Goal: Task Accomplishment & Management: Manage account settings

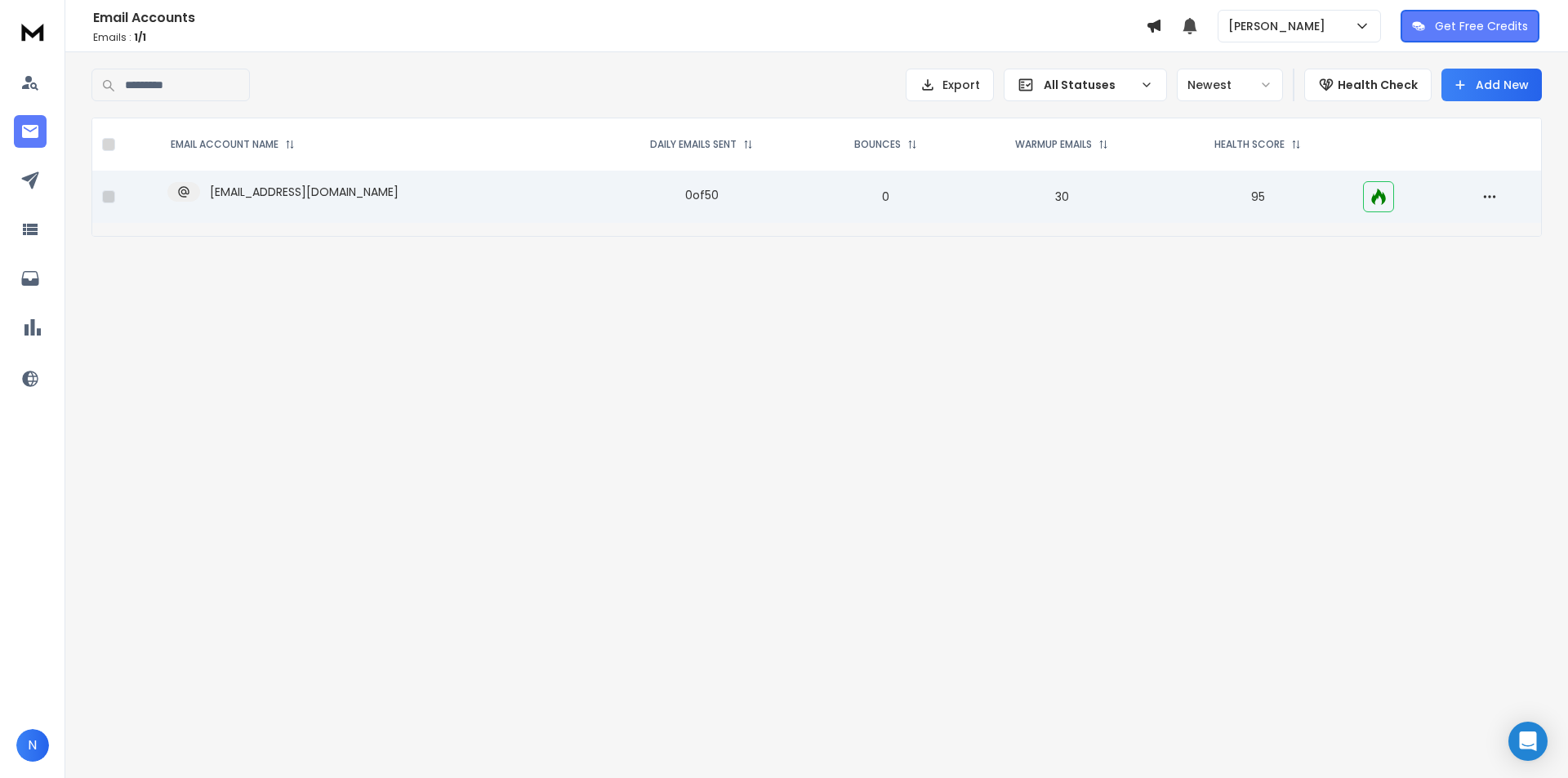
click at [733, 202] on td "0 of 50" at bounding box center [702, 192] width 218 height 43
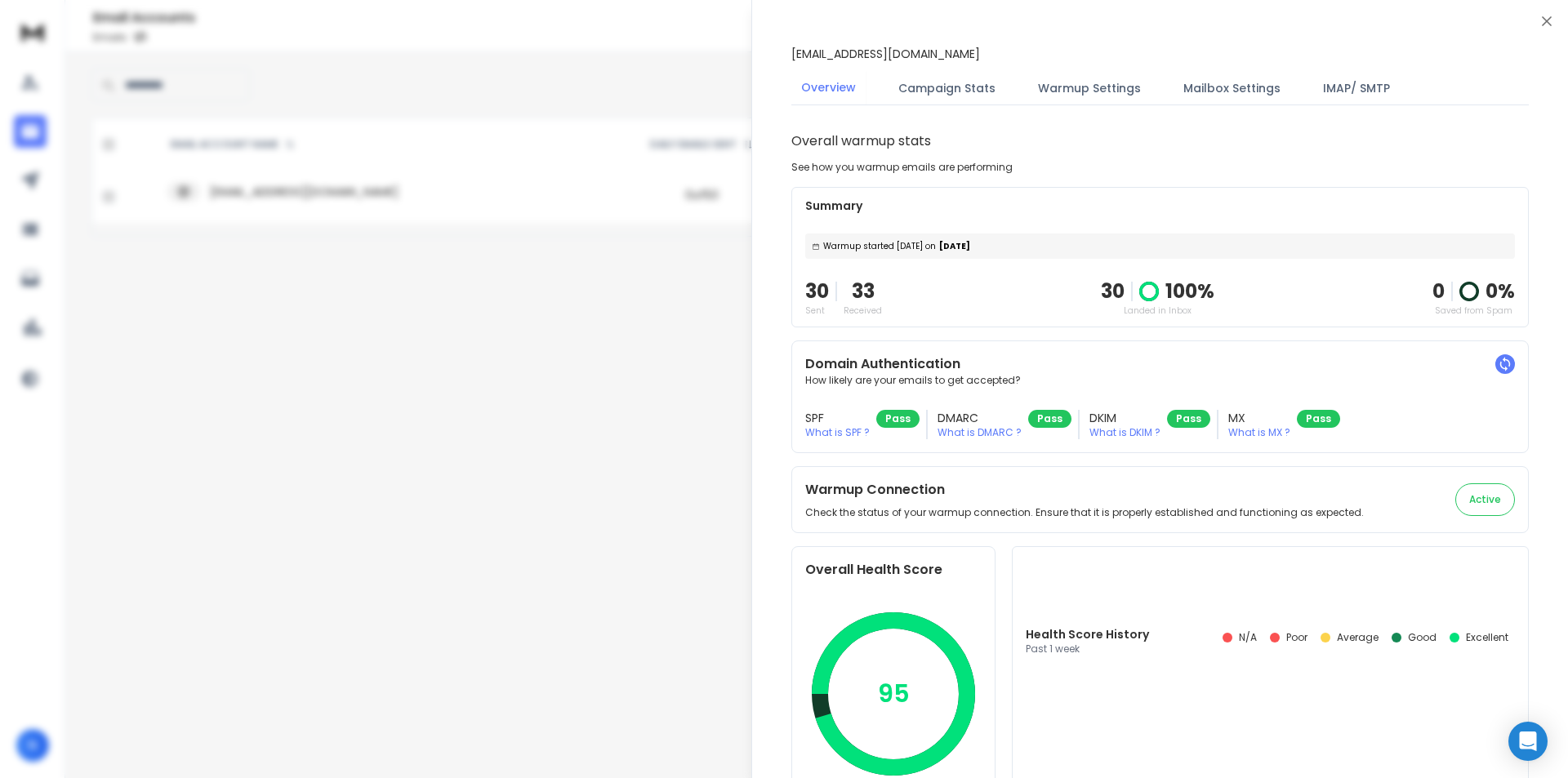
click at [1097, 89] on button "Warmup Settings" at bounding box center [1089, 88] width 123 height 36
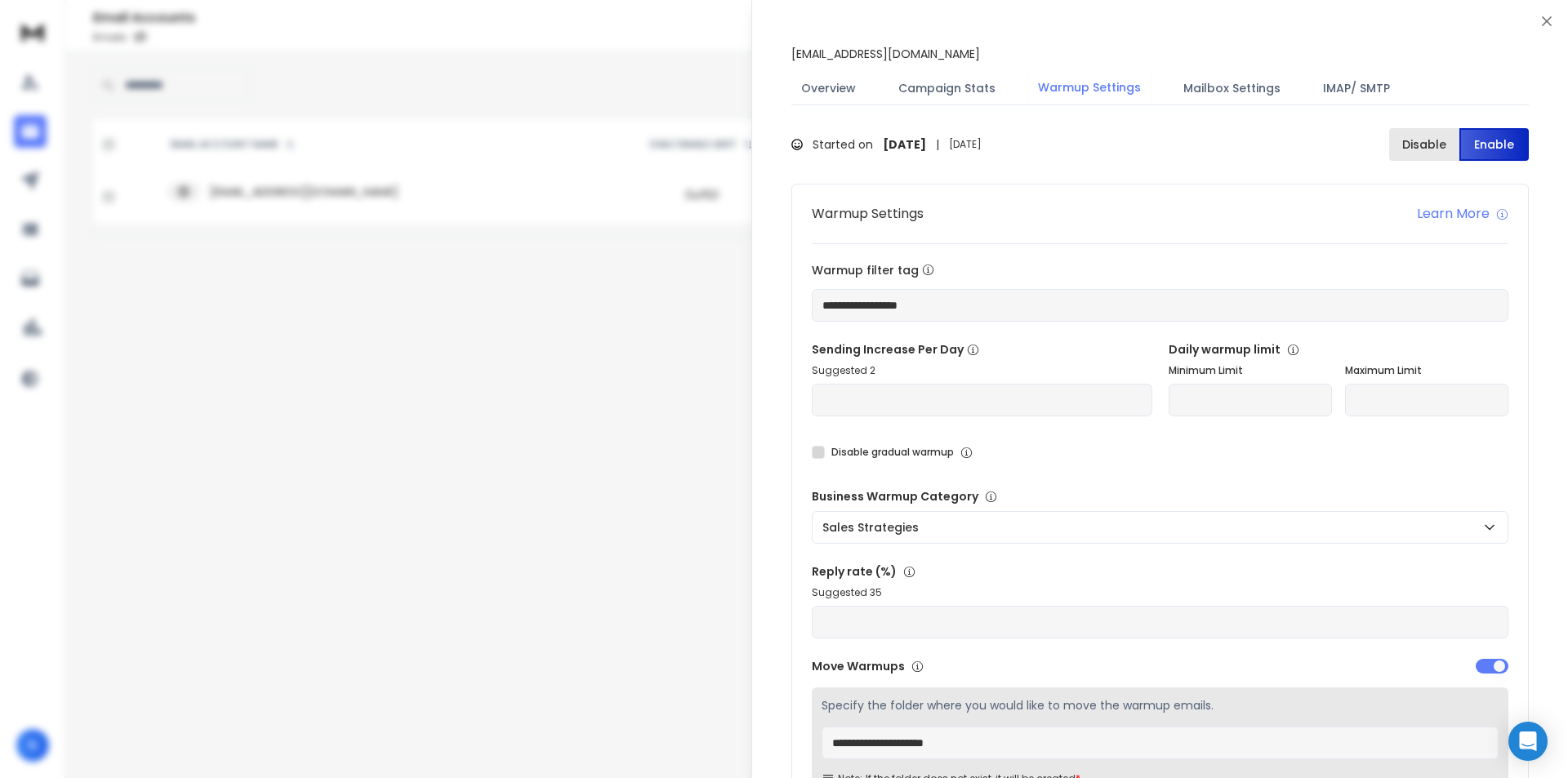
type textarea "*"
drag, startPoint x: 827, startPoint y: 405, endPoint x: 815, endPoint y: 405, distance: 12.0
click at [815, 405] on input "*" at bounding box center [982, 400] width 340 height 33
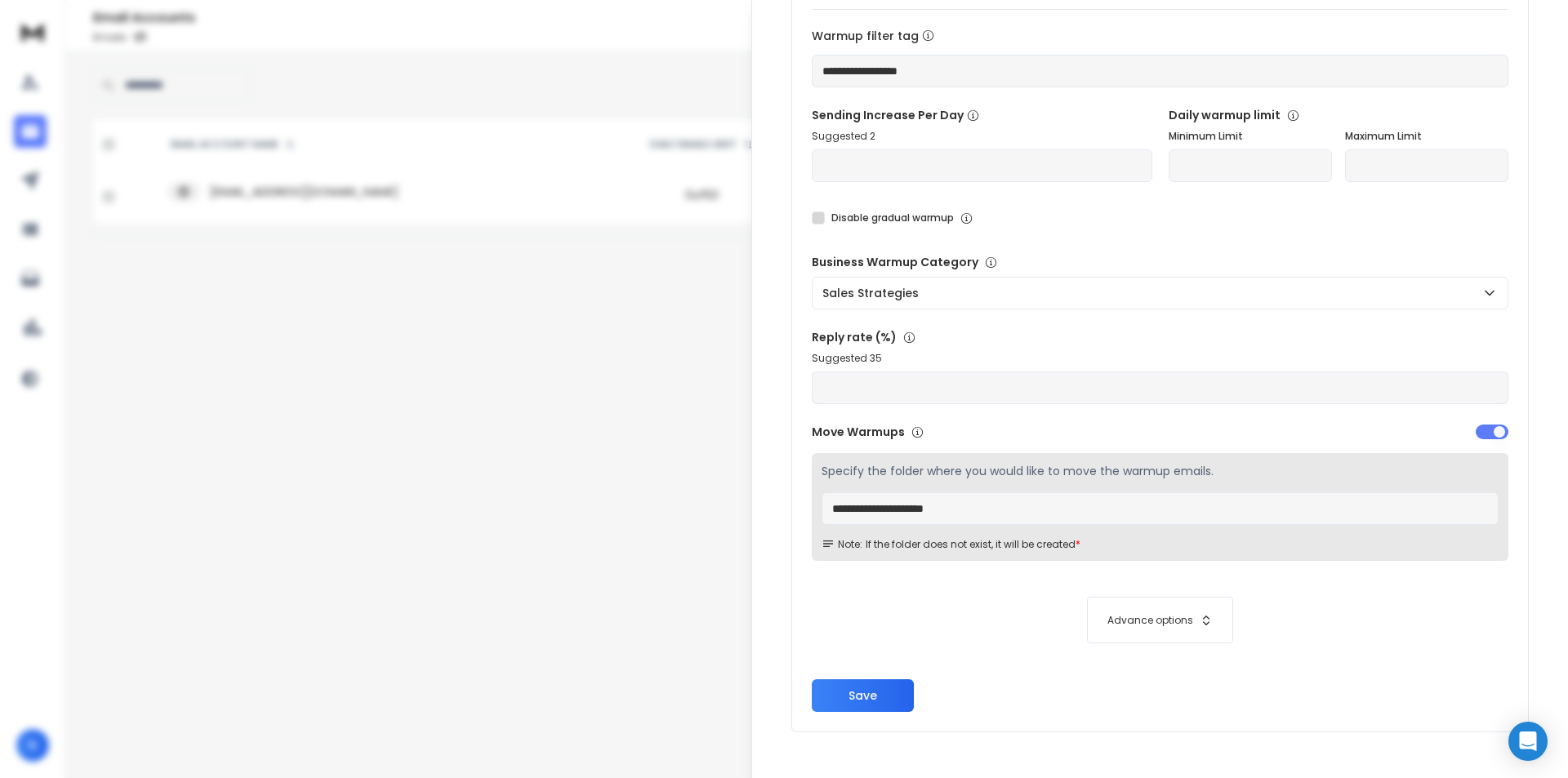
type input "*"
click at [878, 696] on button "Save" at bounding box center [863, 696] width 102 height 33
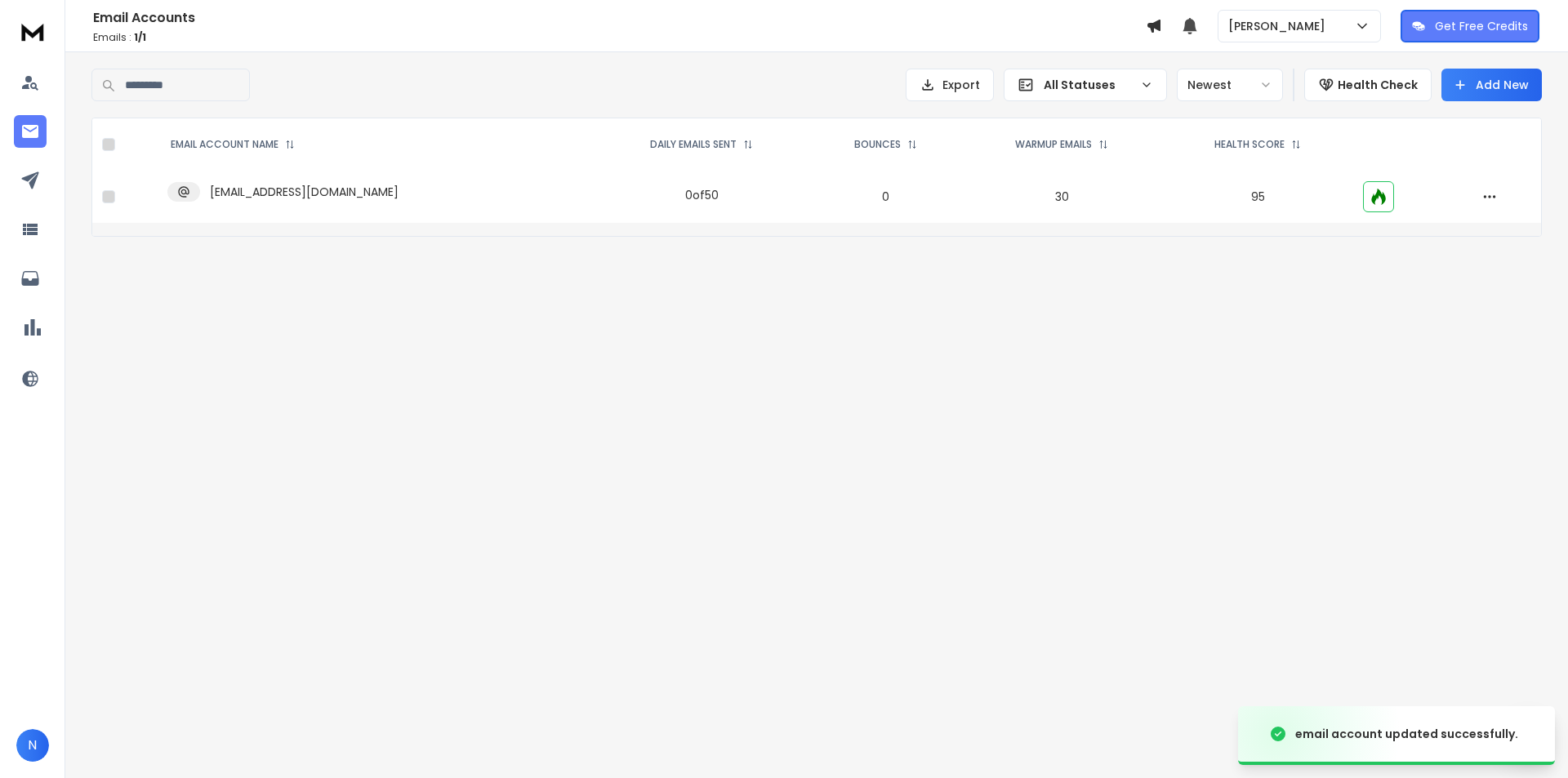
click at [972, 523] on div "Your warmest leads are on your site – Turn visits into conversations Reach Out …" at bounding box center [784, 389] width 1568 height 778
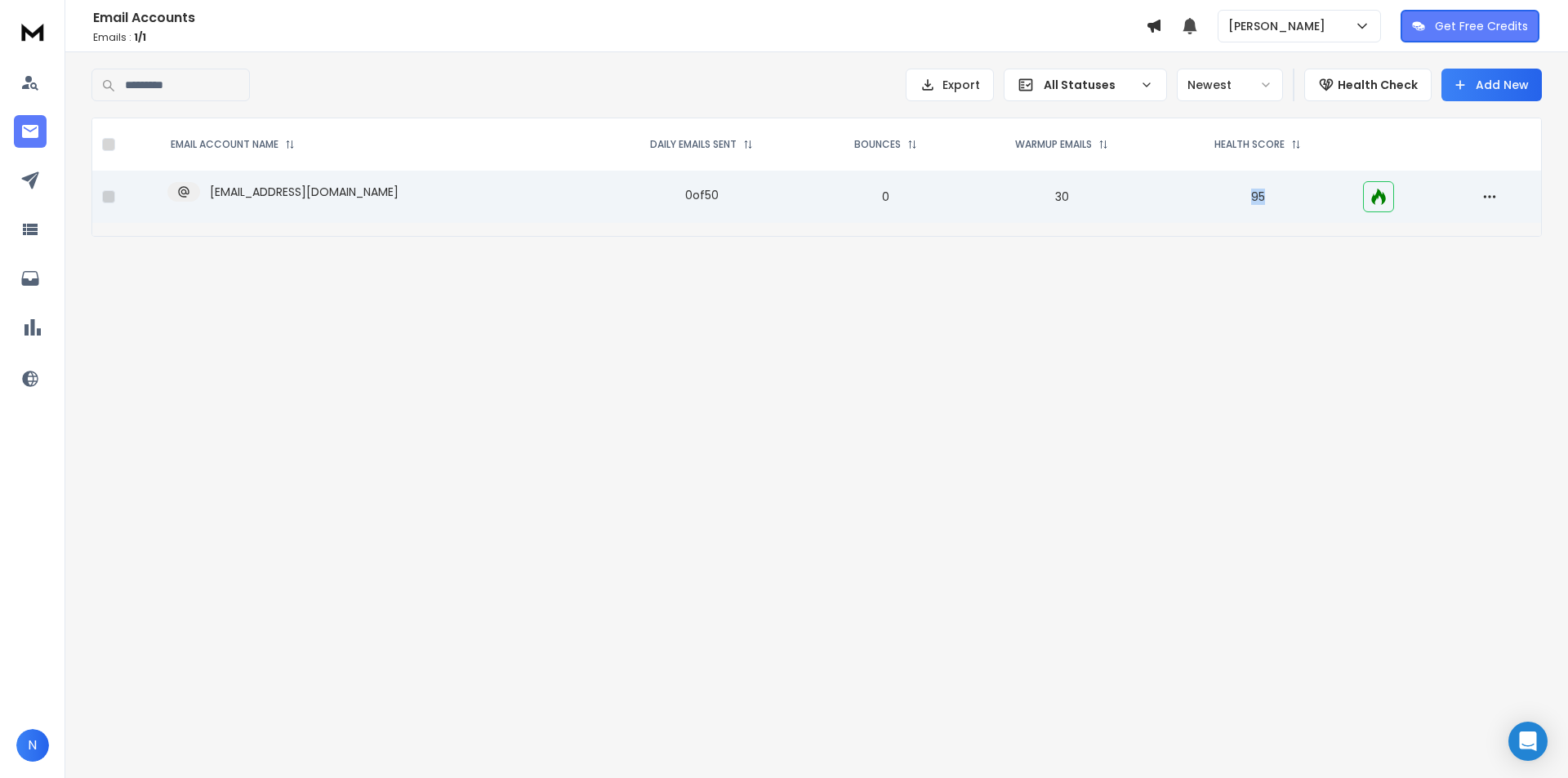
drag, startPoint x: 1238, startPoint y: 198, endPoint x: 1224, endPoint y: 198, distance: 14.0
click at [1224, 198] on td "95" at bounding box center [1258, 196] width 190 height 52
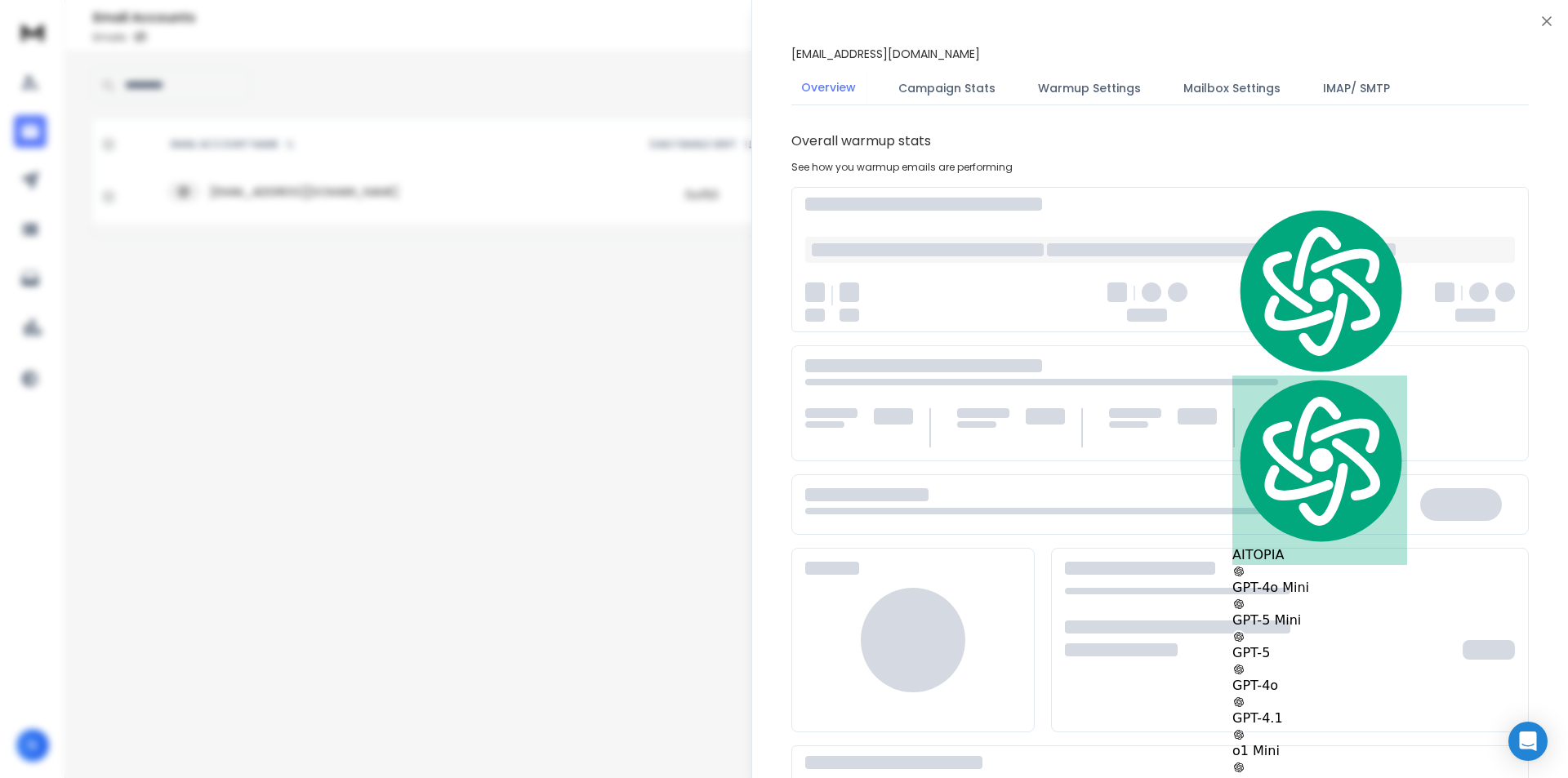
click at [1190, 336] on div "Overall warmup stats See how you warmup emails are performing" at bounding box center [1160, 575] width 737 height 913
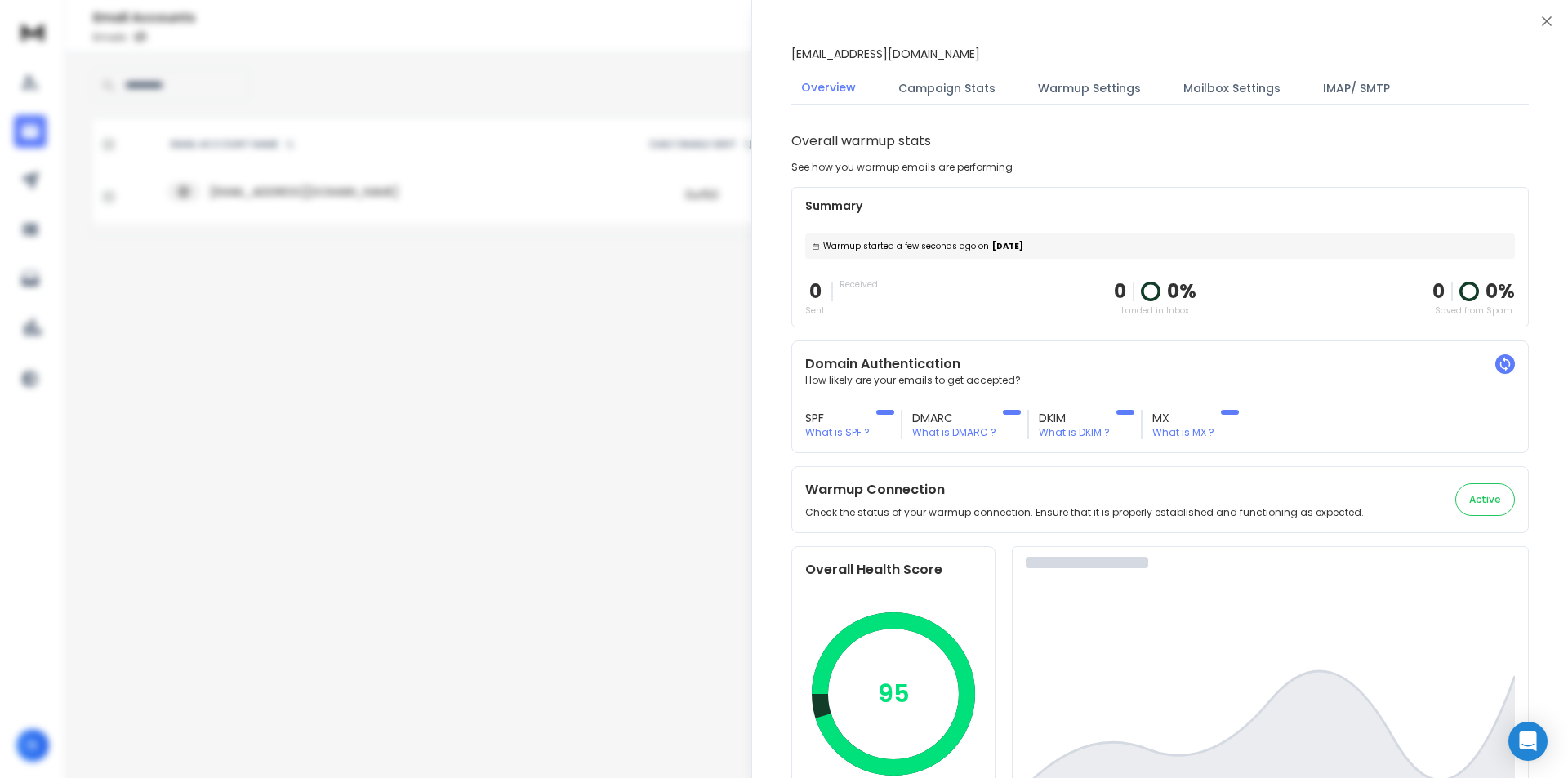
click at [433, 484] on div at bounding box center [784, 389] width 1568 height 778
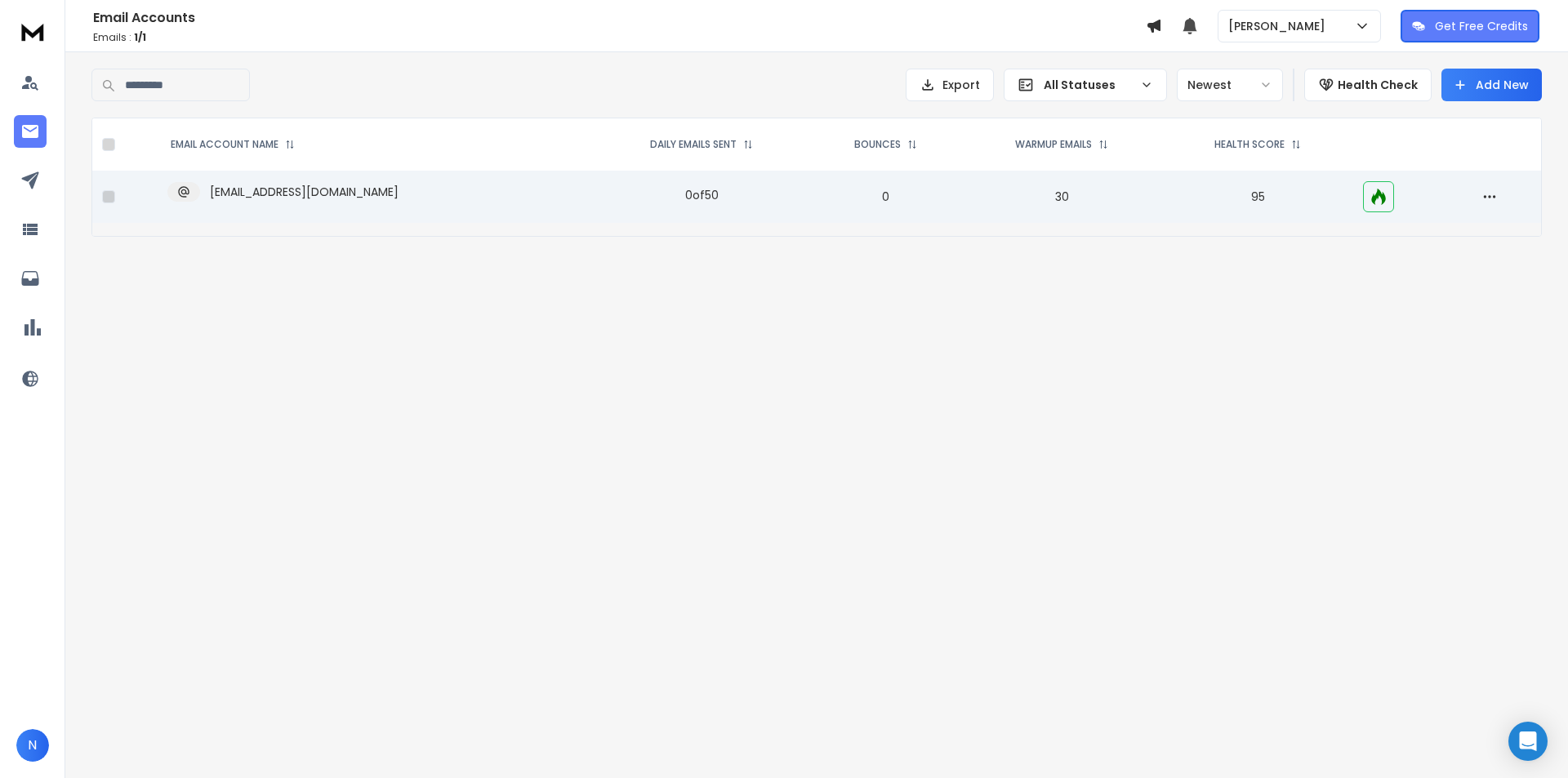
click at [1104, 189] on td "30" at bounding box center [1062, 196] width 202 height 52
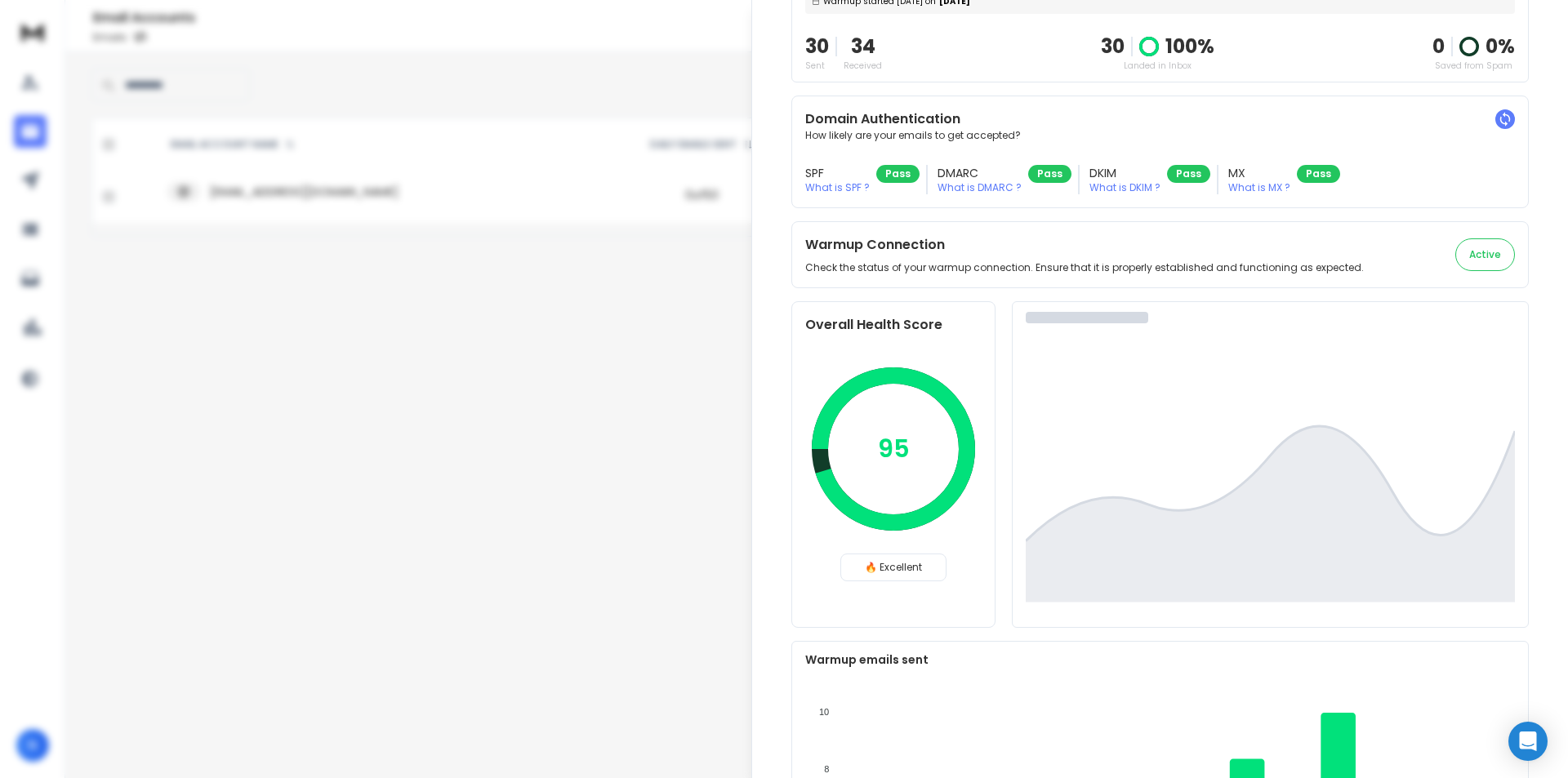
scroll to position [0, 0]
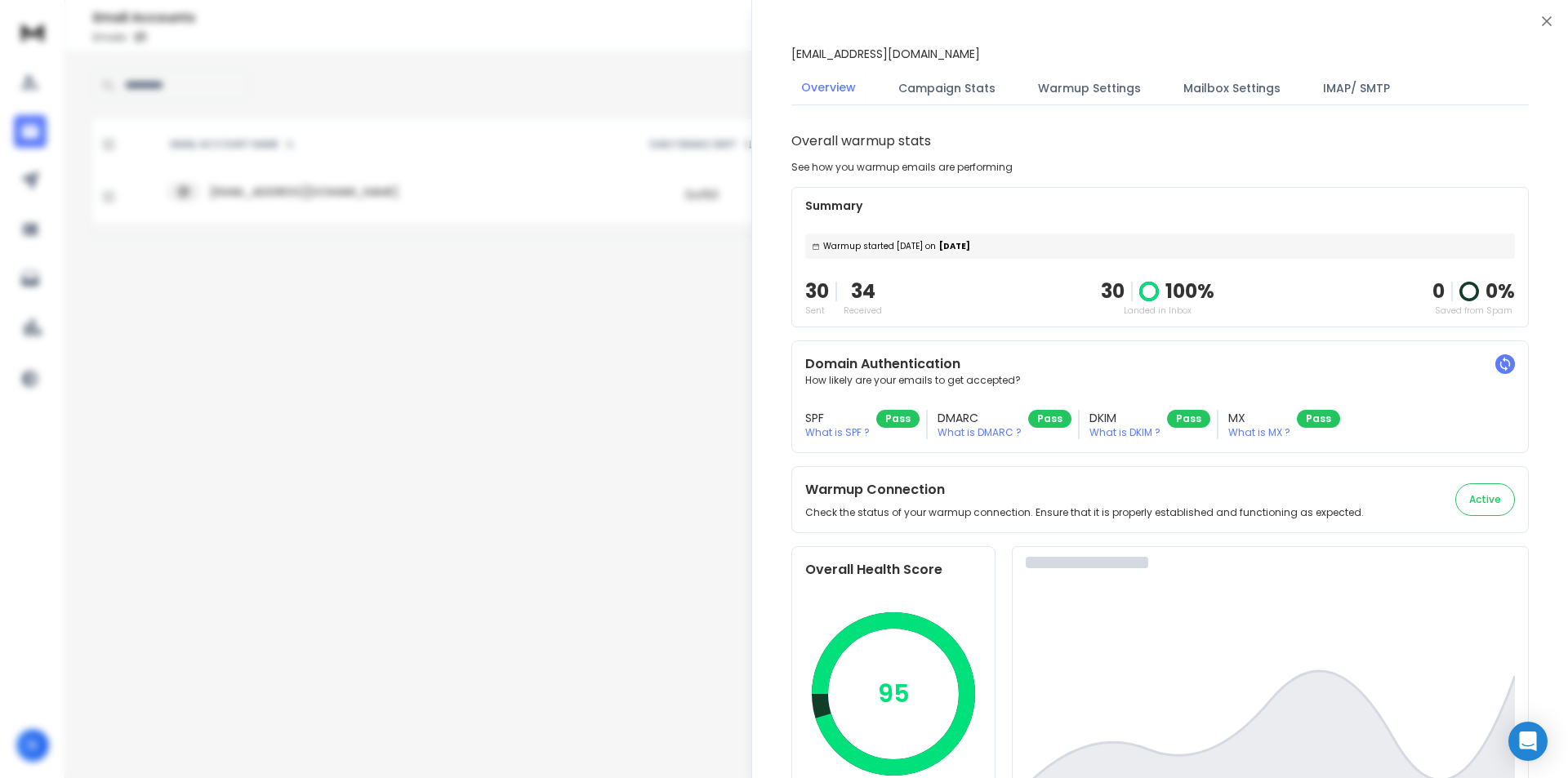
drag, startPoint x: 982, startPoint y: 244, endPoint x: 1006, endPoint y: 244, distance: 24.0
click at [1006, 244] on div "Warmup started [DATE] on [DATE]" at bounding box center [1160, 246] width 710 height 26
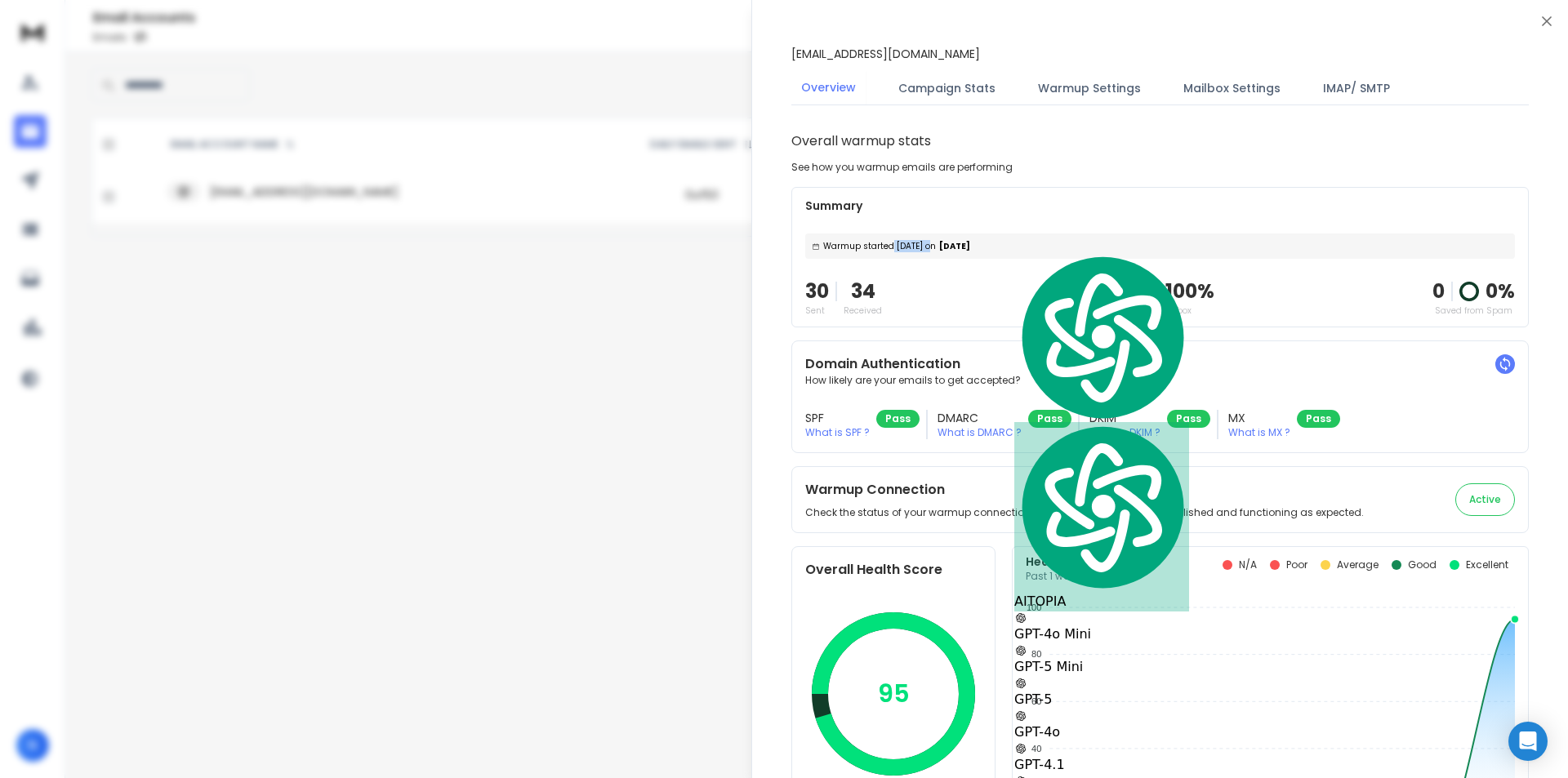
drag, startPoint x: 891, startPoint y: 245, endPoint x: 945, endPoint y: 247, distance: 54.0
click at [936, 247] on span "Warmup started [DATE] on" at bounding box center [880, 246] width 113 height 12
click at [584, 346] on div at bounding box center [784, 389] width 1568 height 778
